Goal: Task Accomplishment & Management: Use online tool/utility

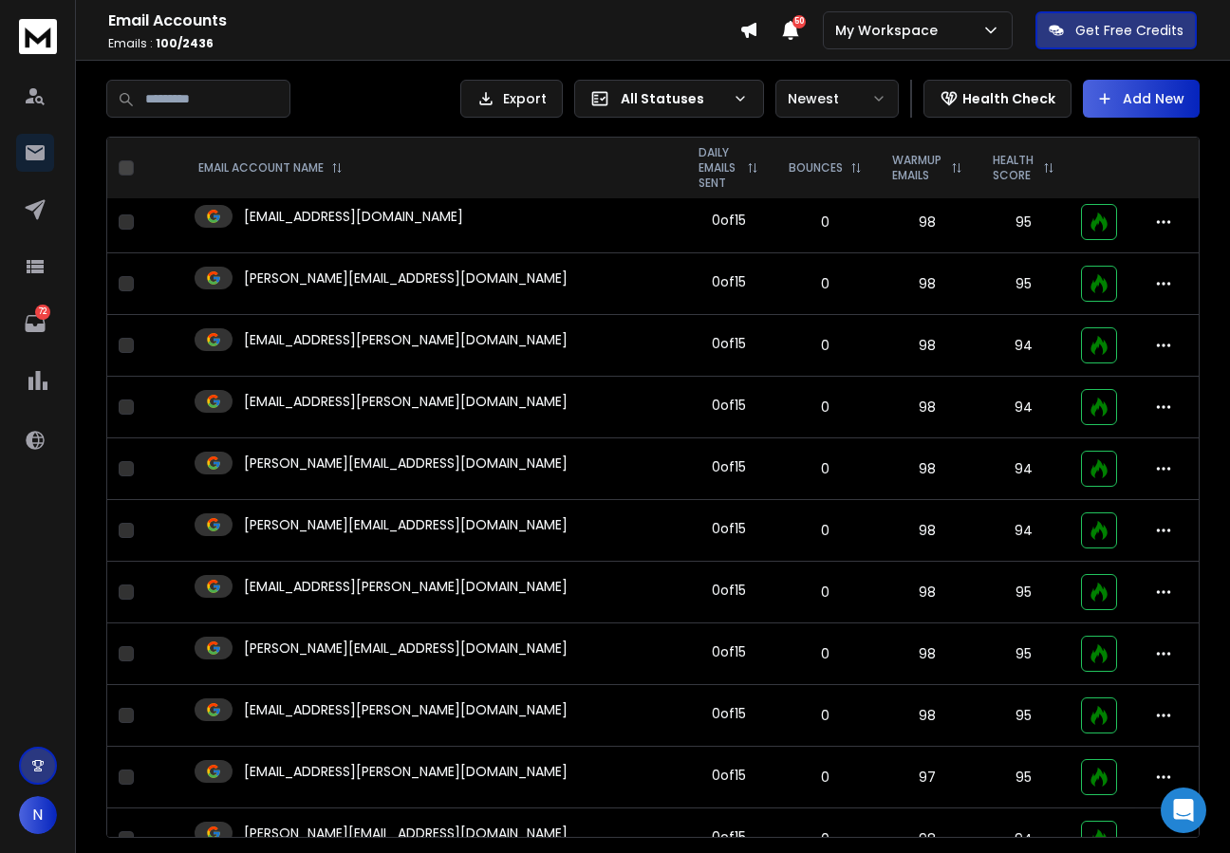
scroll to position [1644, 0]
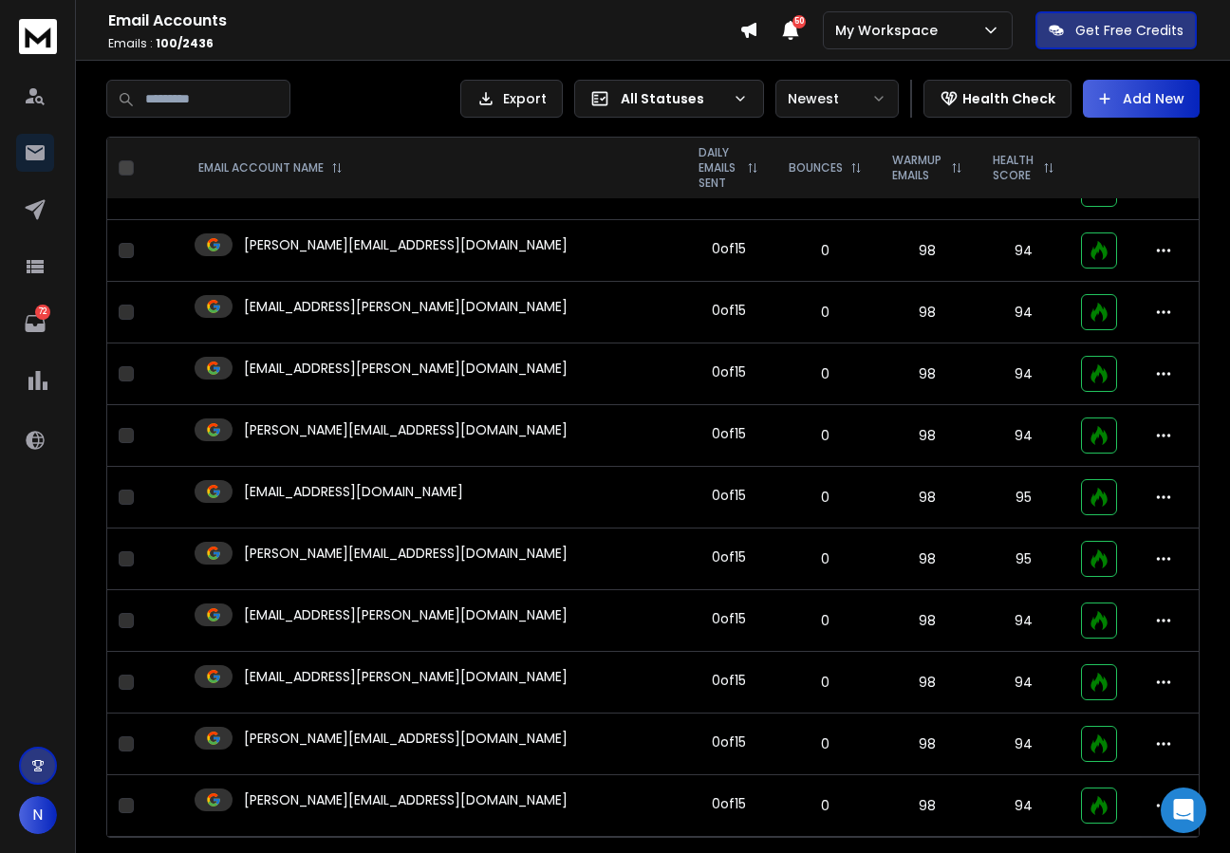
drag, startPoint x: 259, startPoint y: 85, endPoint x: 761, endPoint y: 166, distance: 508.4
click at [761, 166] on div "Export All Statuses Newest Health Check Add New EMAIL ACCOUNT NAME DAILY EMAILS…" at bounding box center [652, 459] width 1093 height 758
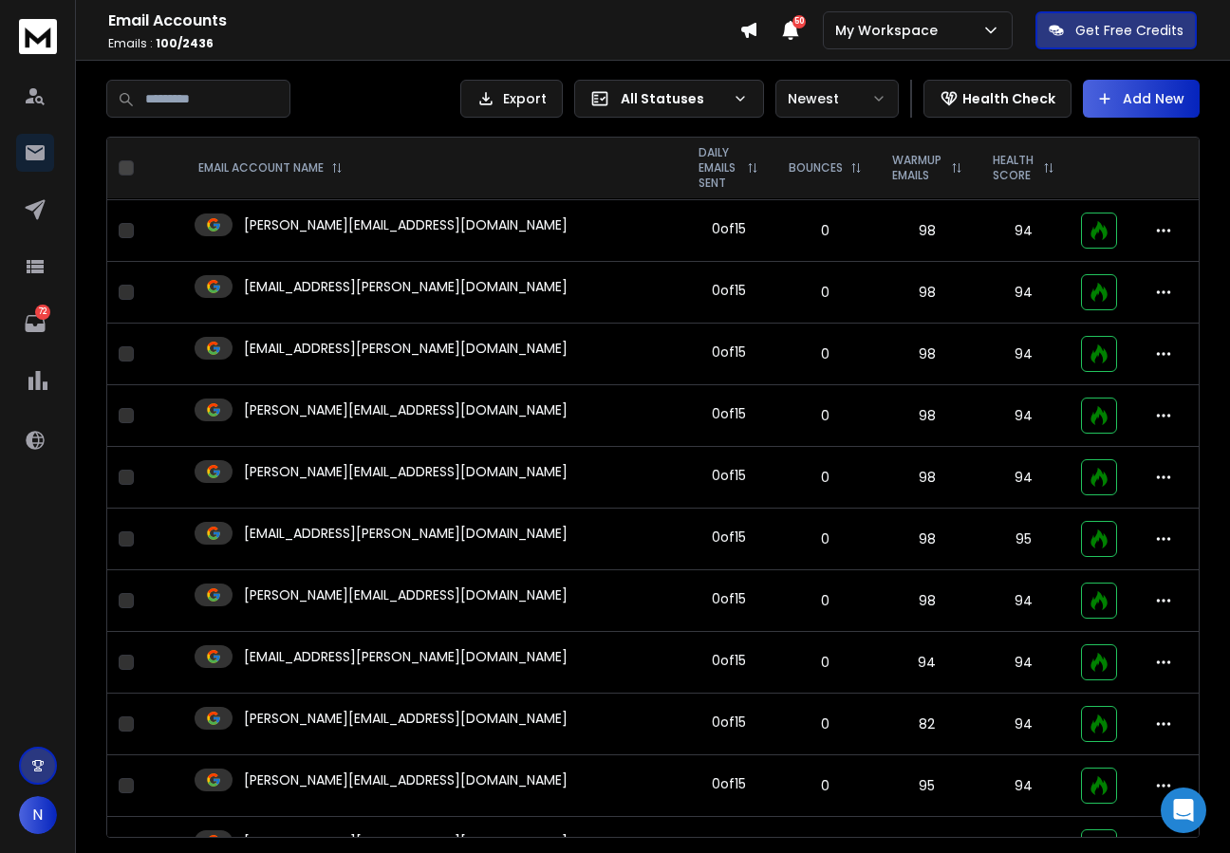
scroll to position [0, 0]
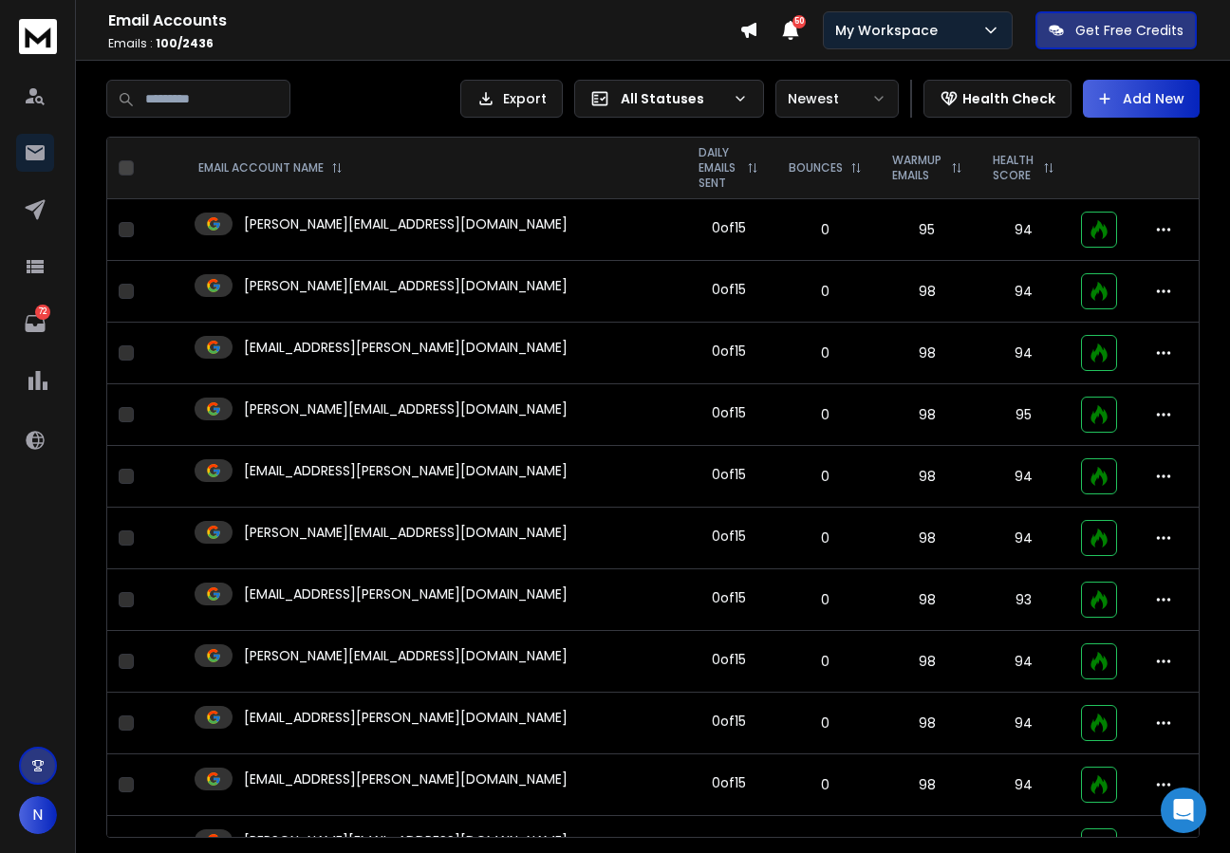
click at [884, 40] on button "My Workspace" at bounding box center [918, 30] width 190 height 38
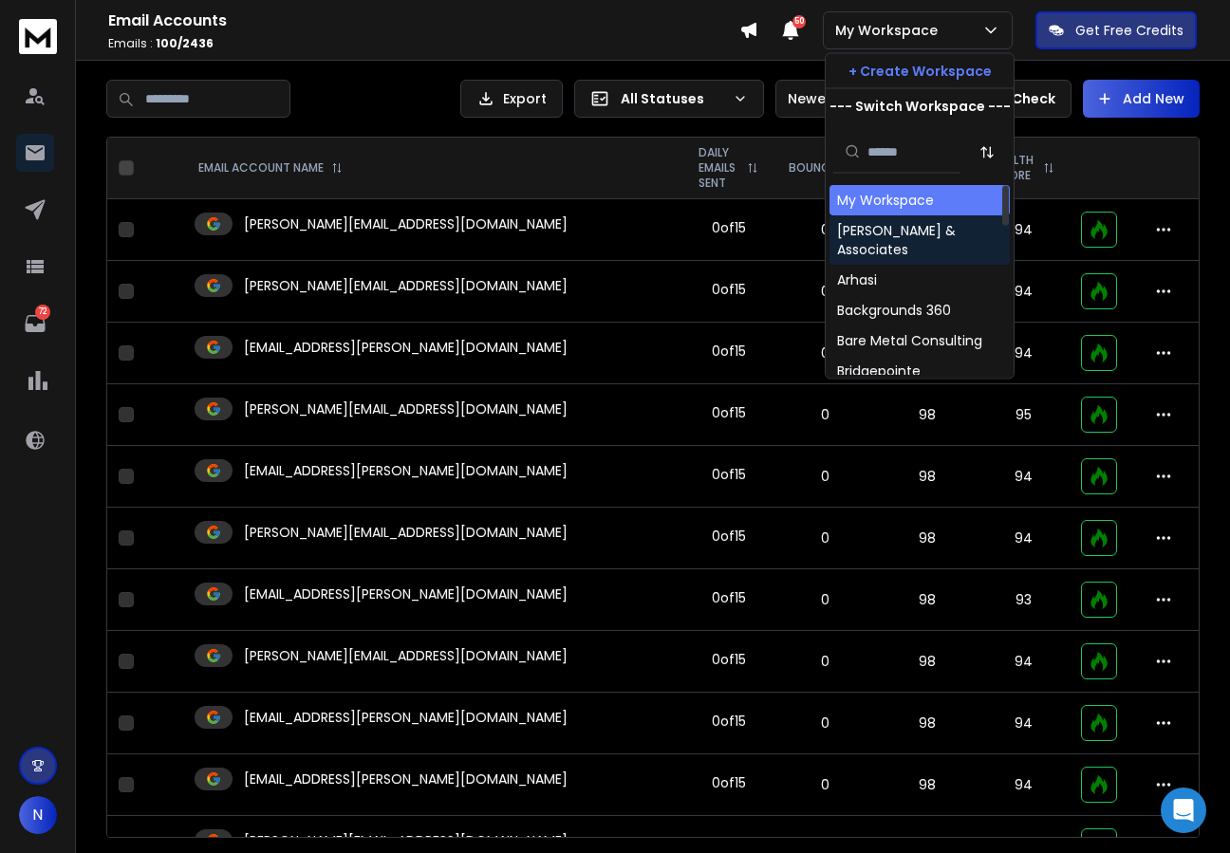
click at [887, 241] on div "[PERSON_NAME] & Associates" at bounding box center [919, 240] width 165 height 38
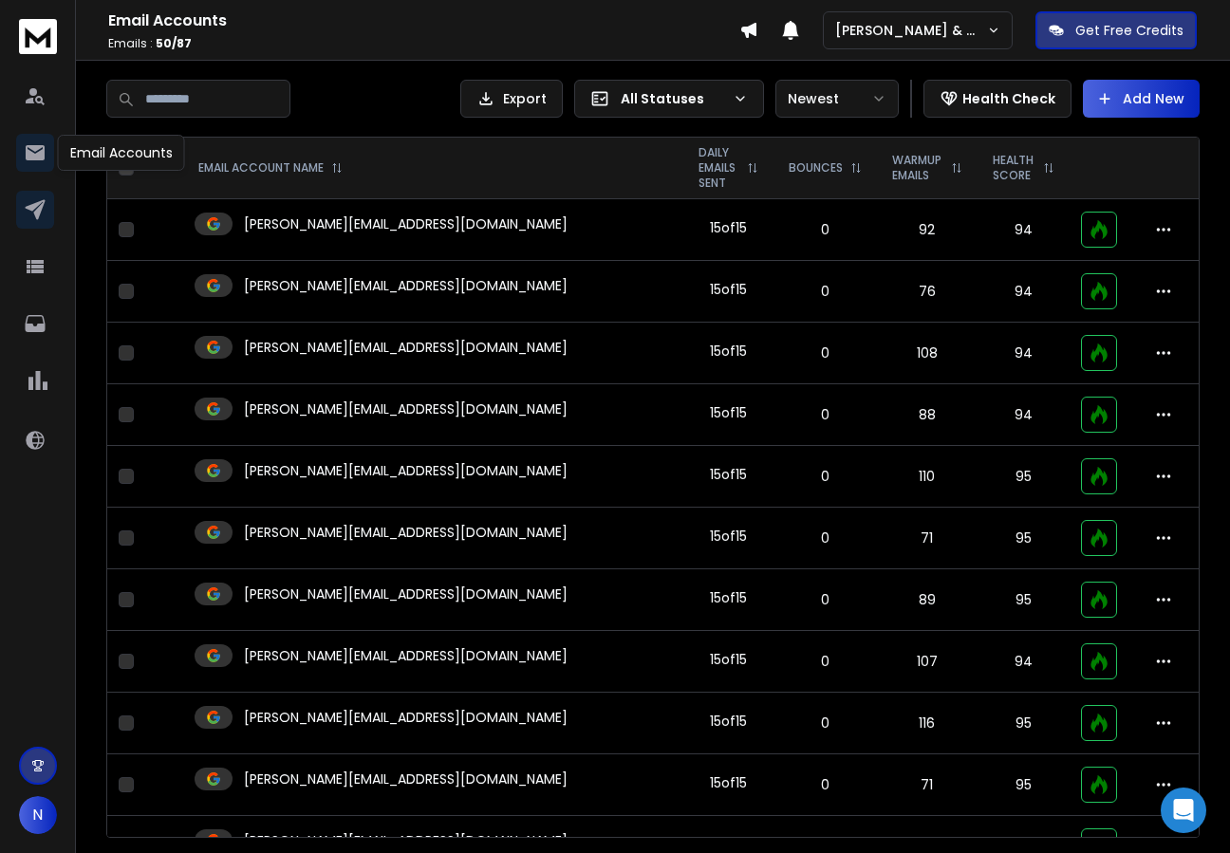
click at [44, 198] on icon at bounding box center [35, 209] width 23 height 23
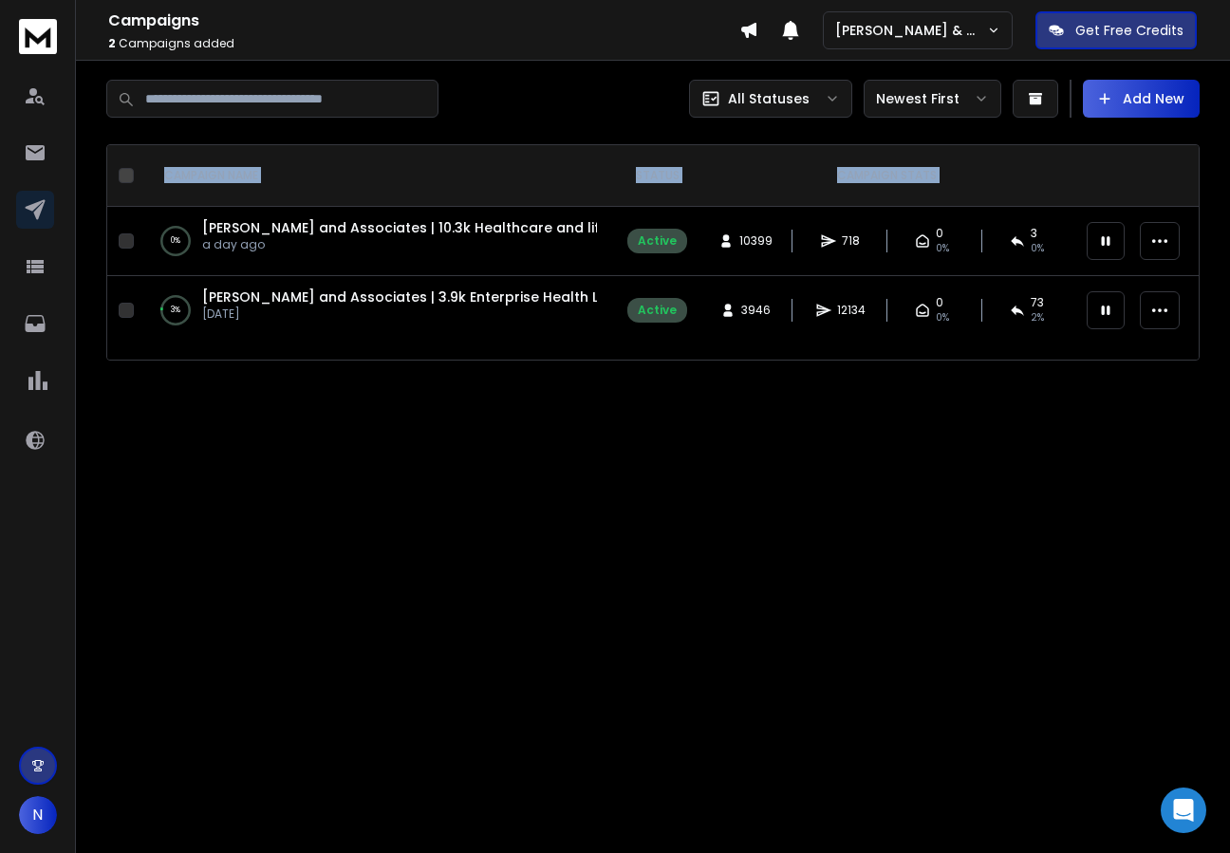
drag, startPoint x: 195, startPoint y: 230, endPoint x: 405, endPoint y: 505, distance: 346.6
click at [404, 506] on div "Get only verified leads with our AI-powered Lead Finder, starting at $22/mo Try…" at bounding box center [615, 426] width 1230 height 853
click at [514, 217] on td "0 % [PERSON_NAME] and Associates | 10.3k Healthcare and life sciences C level a…" at bounding box center [378, 241] width 474 height 69
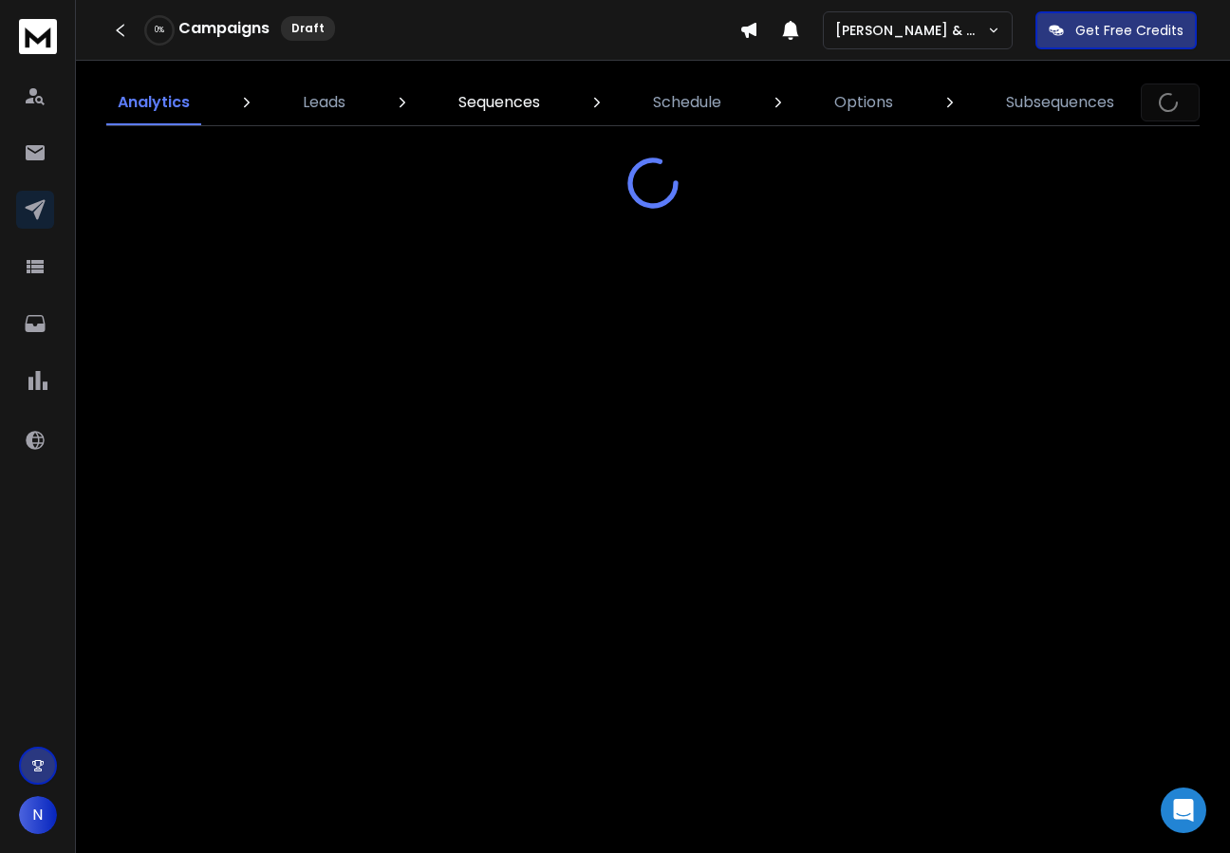
click at [498, 110] on p "Sequences" at bounding box center [499, 102] width 82 height 23
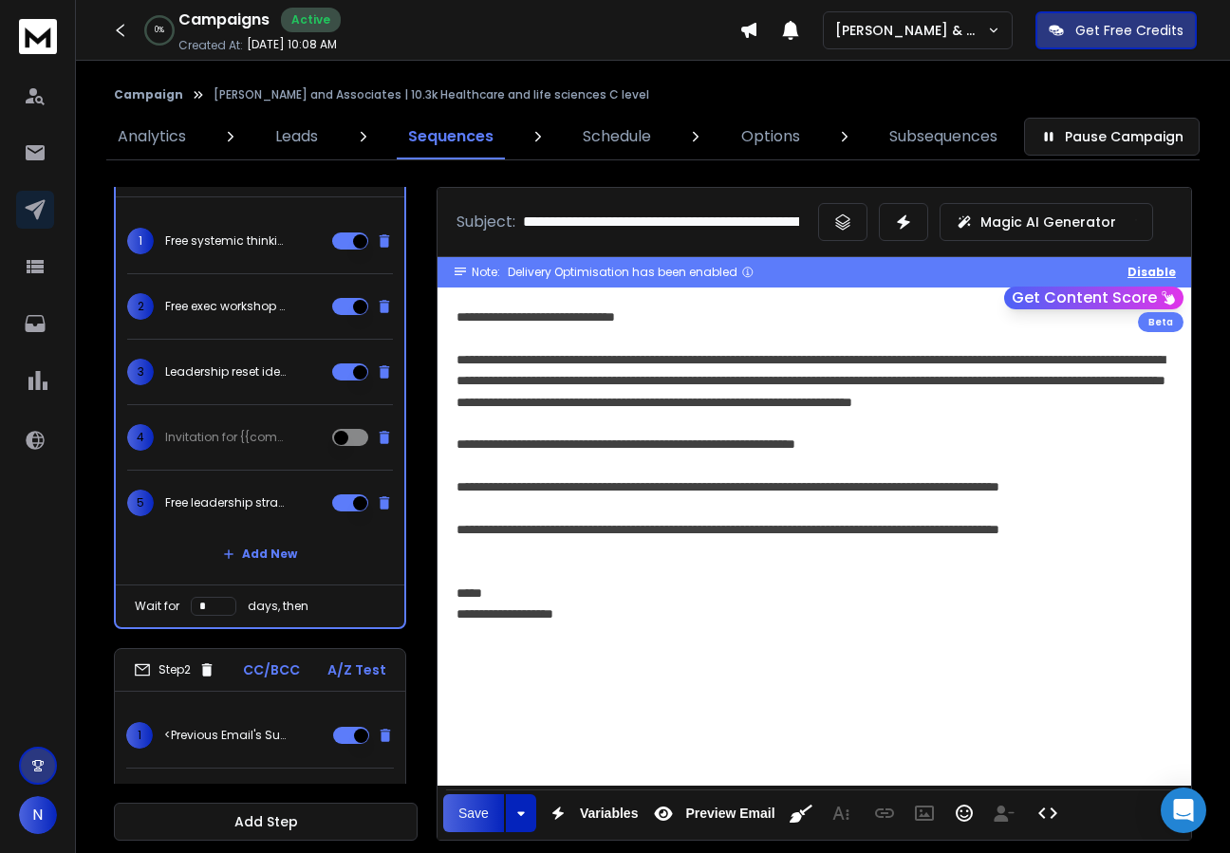
scroll to position [35, 0]
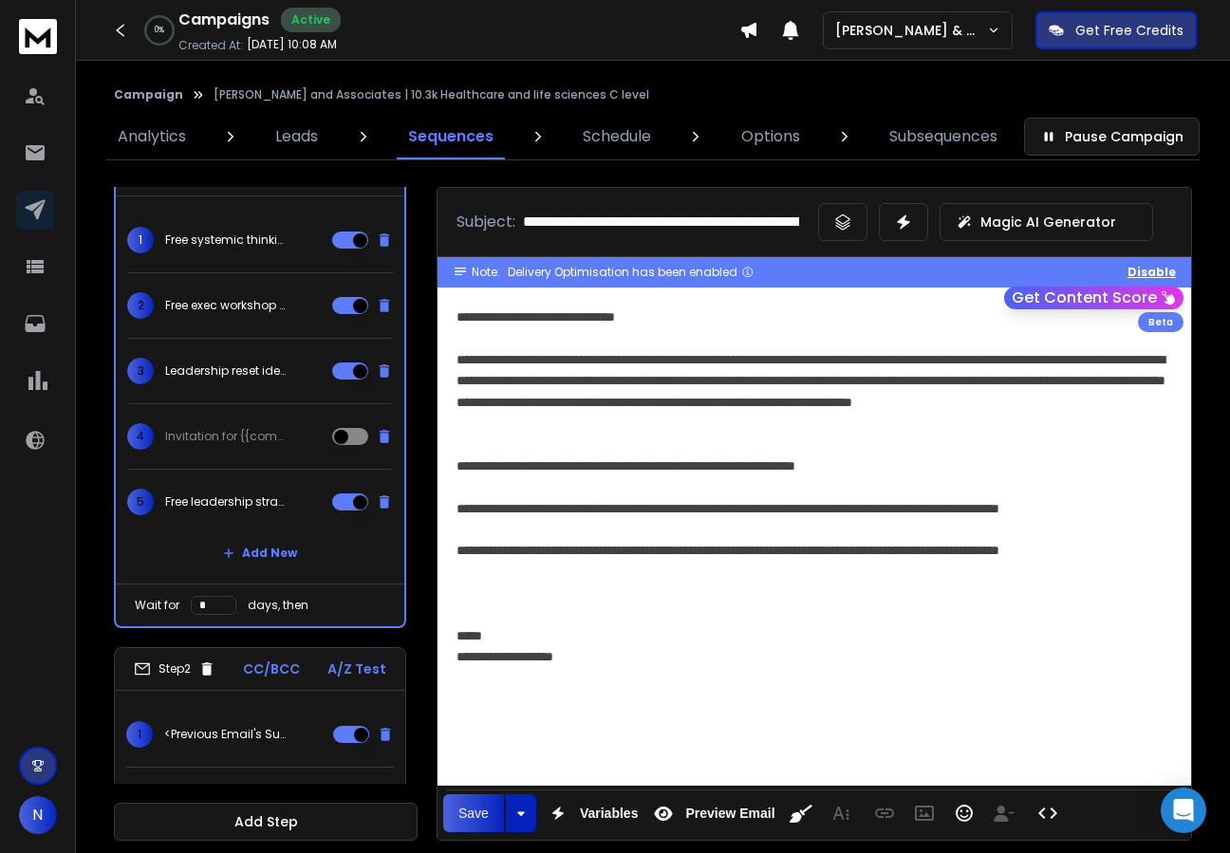
click at [244, 343] on div "3 Leadership reset idea for {{companyName}}" at bounding box center [260, 371] width 266 height 65
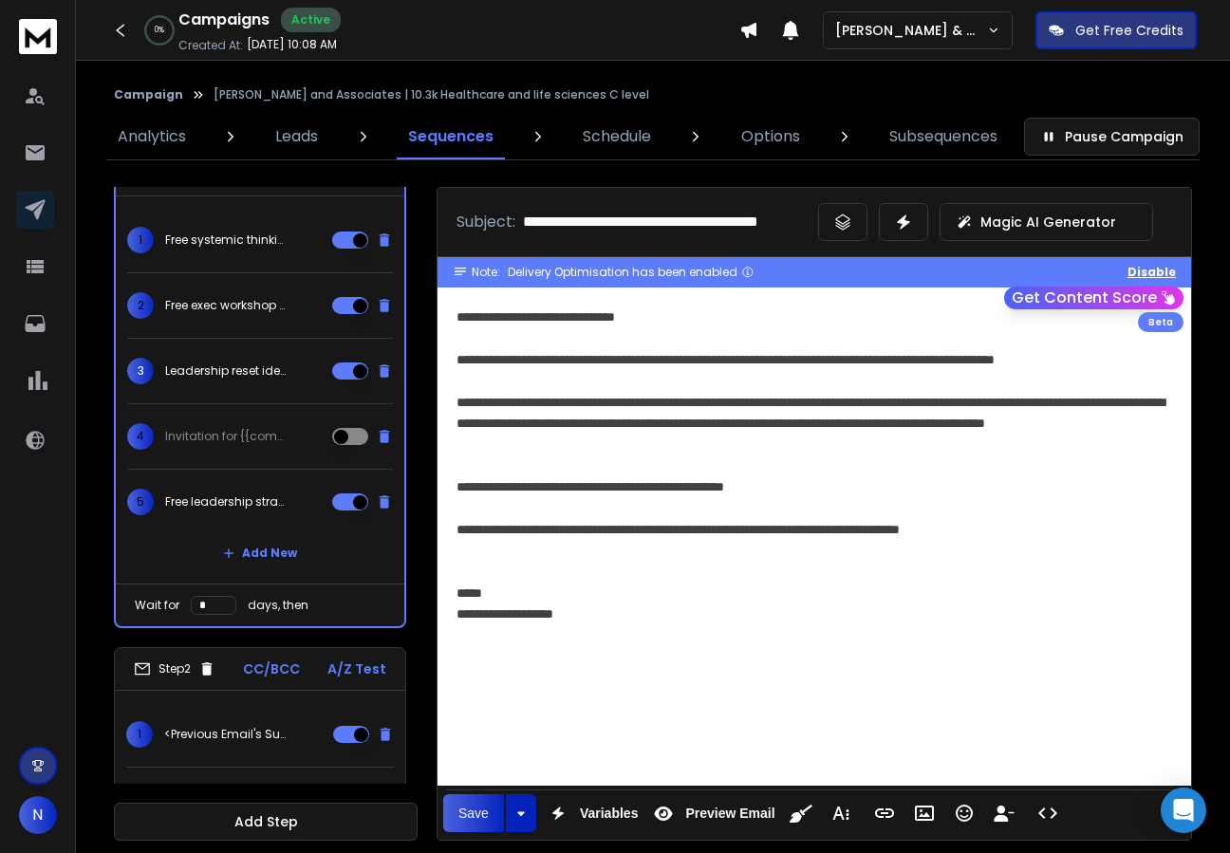
click at [231, 299] on p "Free exec workshop for {{companyName}}" at bounding box center [225, 305] width 121 height 15
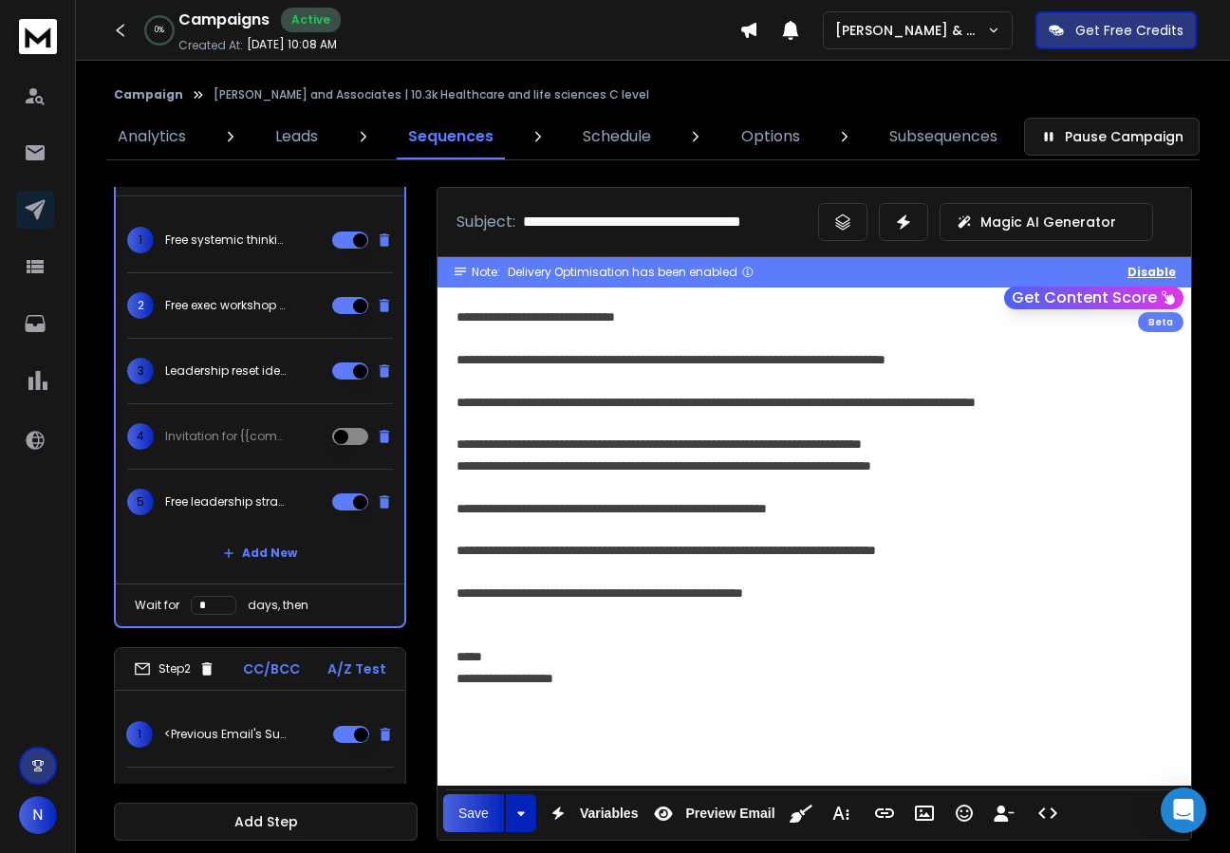
click at [235, 264] on div "1 Free systemic thinking workshop for {{companyName}}?" at bounding box center [260, 240] width 266 height 65
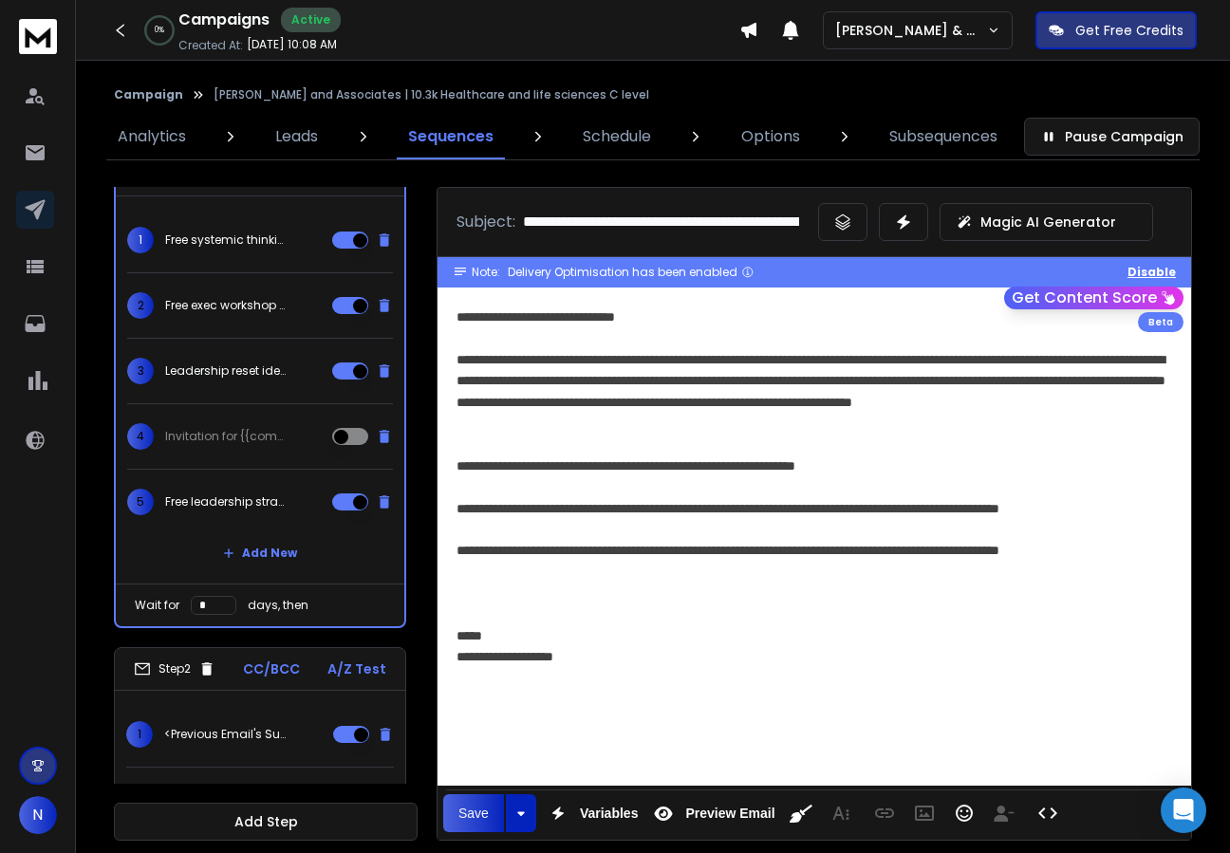
click at [207, 481] on div "5 Free leadership strategy workshop for {{companyName}}" at bounding box center [260, 502] width 266 height 65
type input "**********"
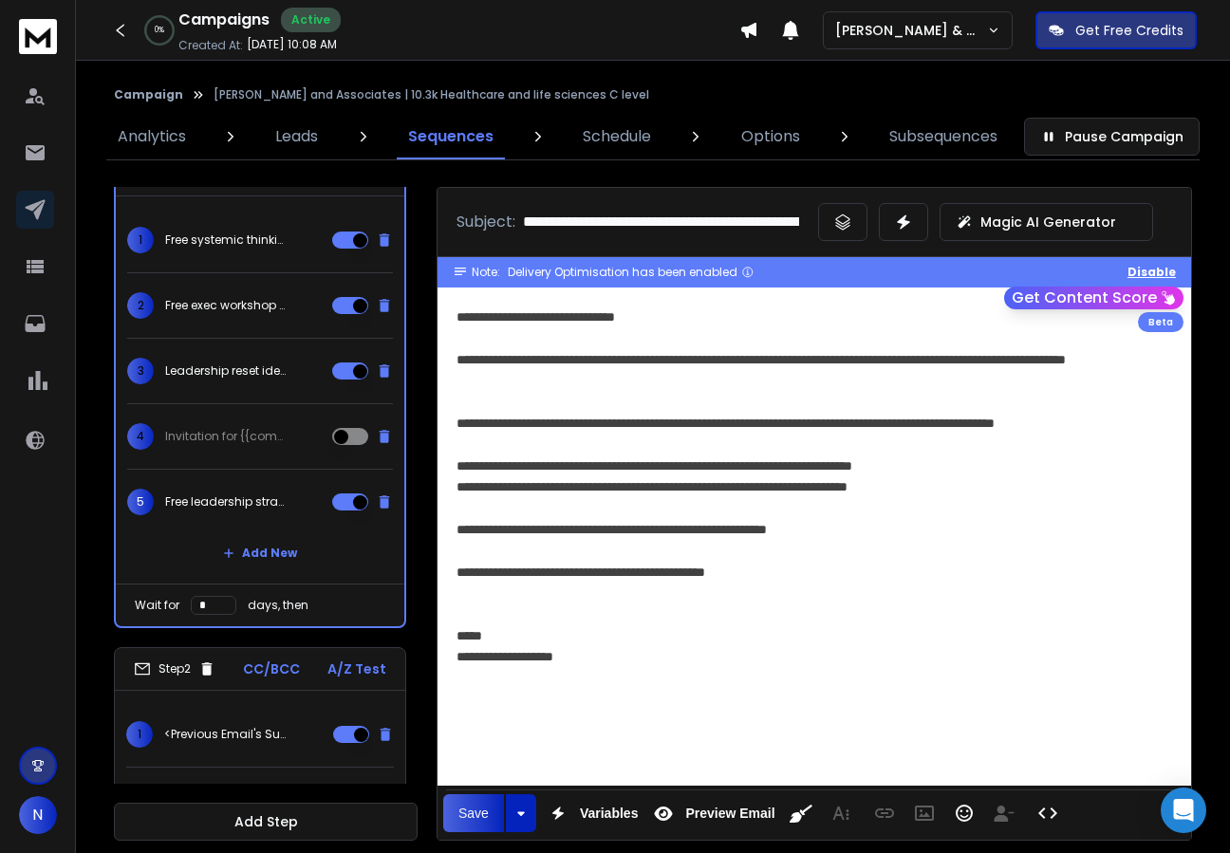
scroll to position [0, 0]
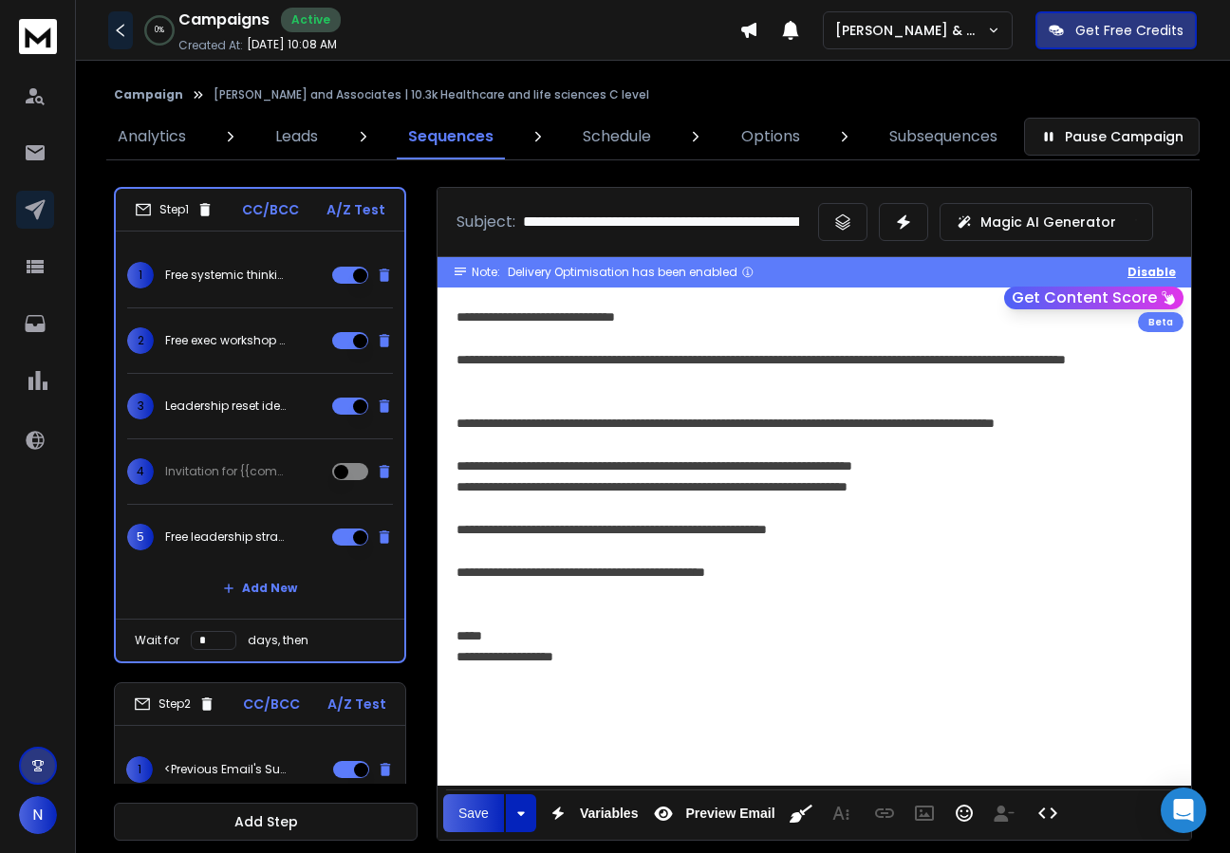
click at [126, 30] on icon at bounding box center [120, 30] width 17 height 17
